Goal: Navigation & Orientation: Find specific page/section

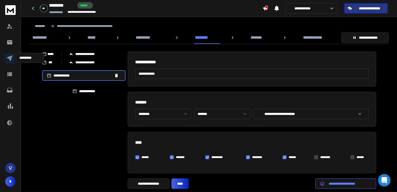
click at [10, 56] on icon at bounding box center [9, 57] width 5 height 5
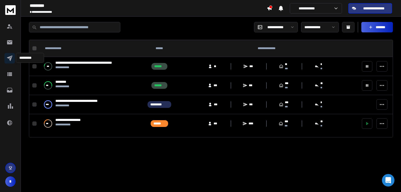
click at [11, 56] on icon at bounding box center [9, 57] width 5 height 5
click at [7, 45] on link at bounding box center [9, 42] width 10 height 10
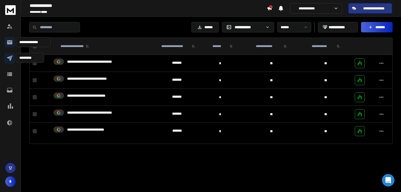
click at [6, 56] on link at bounding box center [9, 58] width 10 height 10
